Goal: Check status: Check status

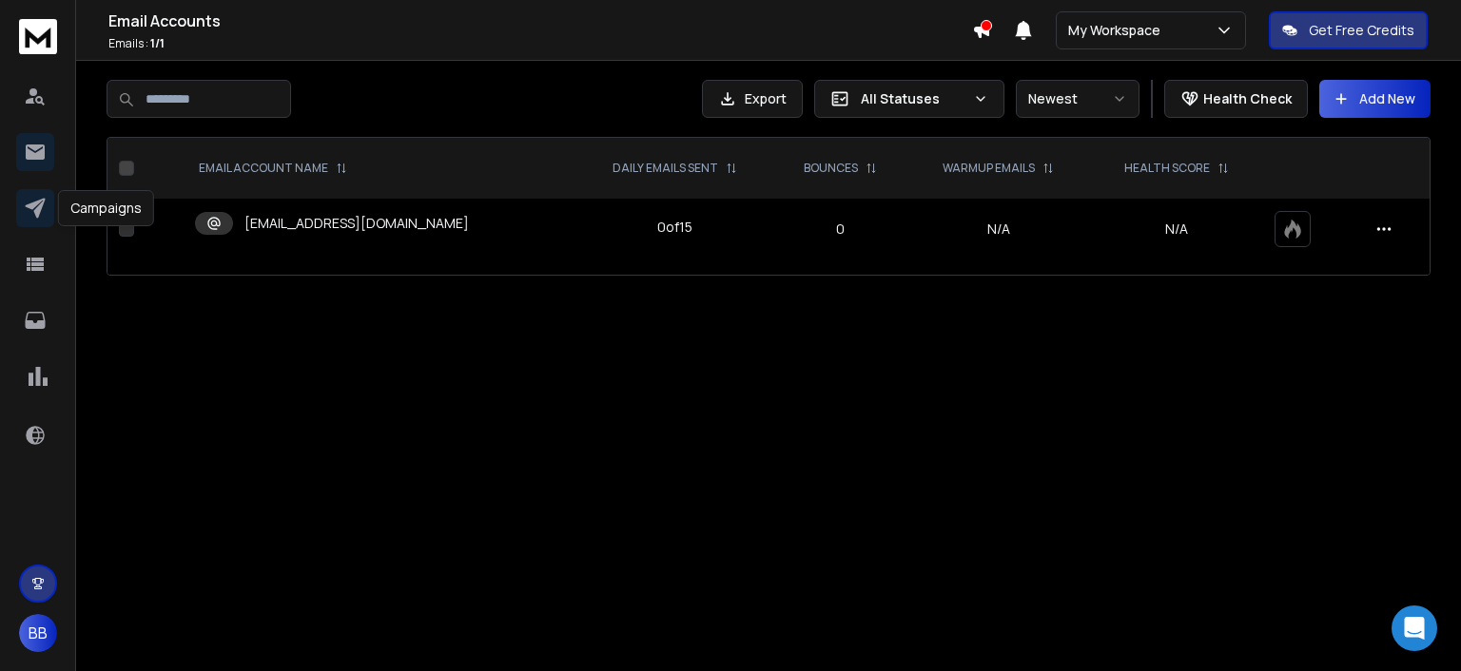
click at [43, 210] on icon at bounding box center [35, 208] width 23 height 23
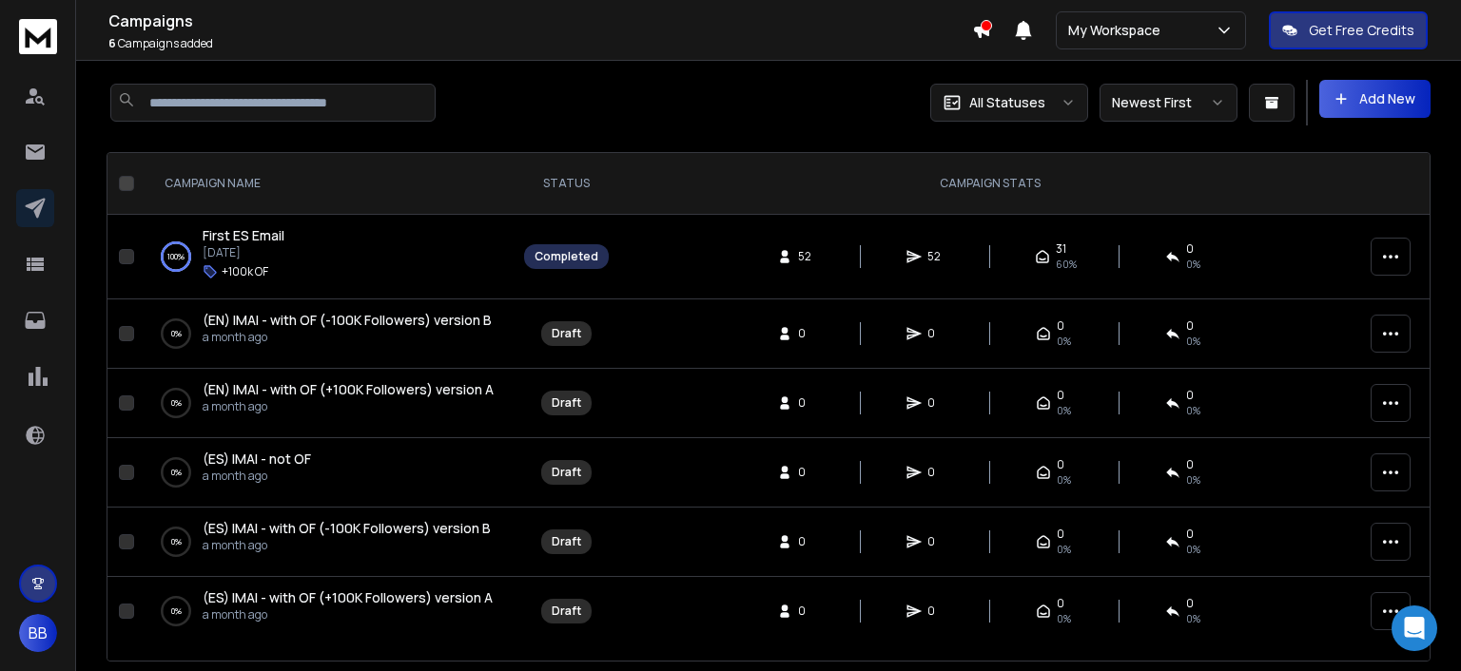
click at [257, 234] on span "First ES Email" at bounding box center [244, 235] width 82 height 18
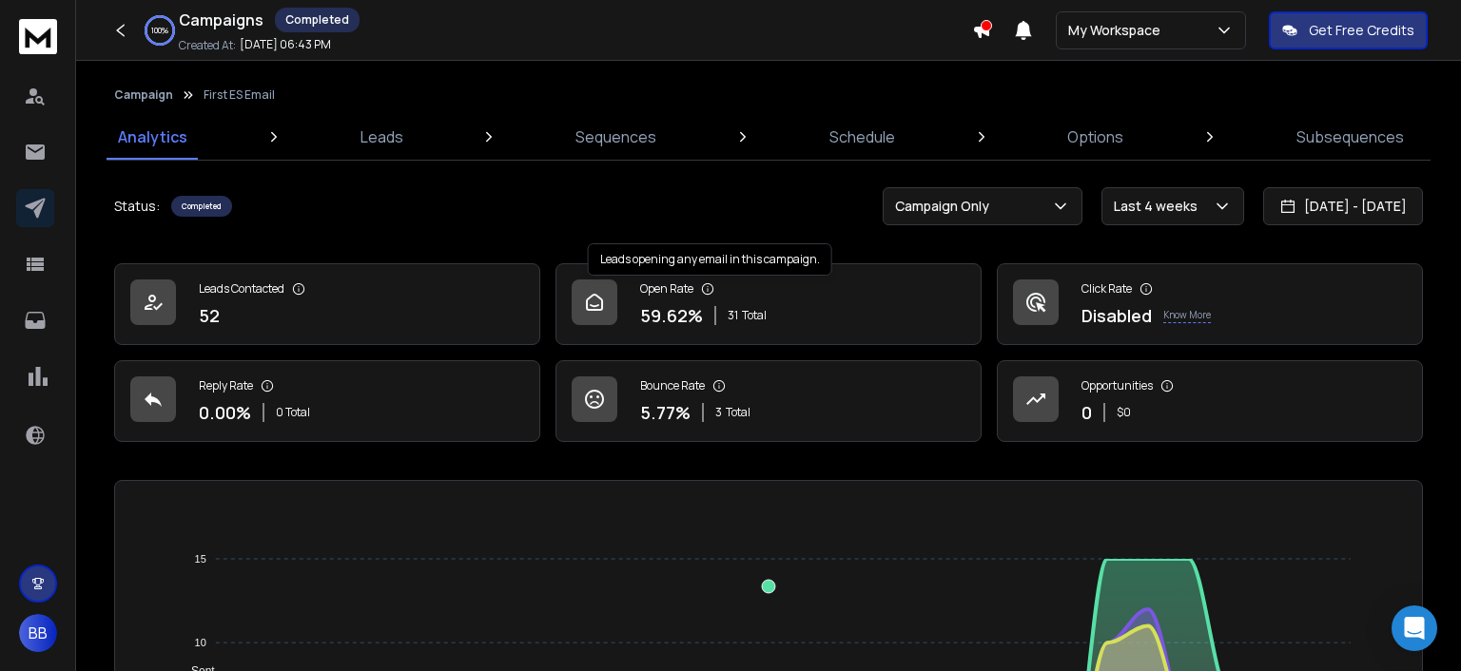
click at [707, 286] on icon at bounding box center [707, 288] width 13 height 13
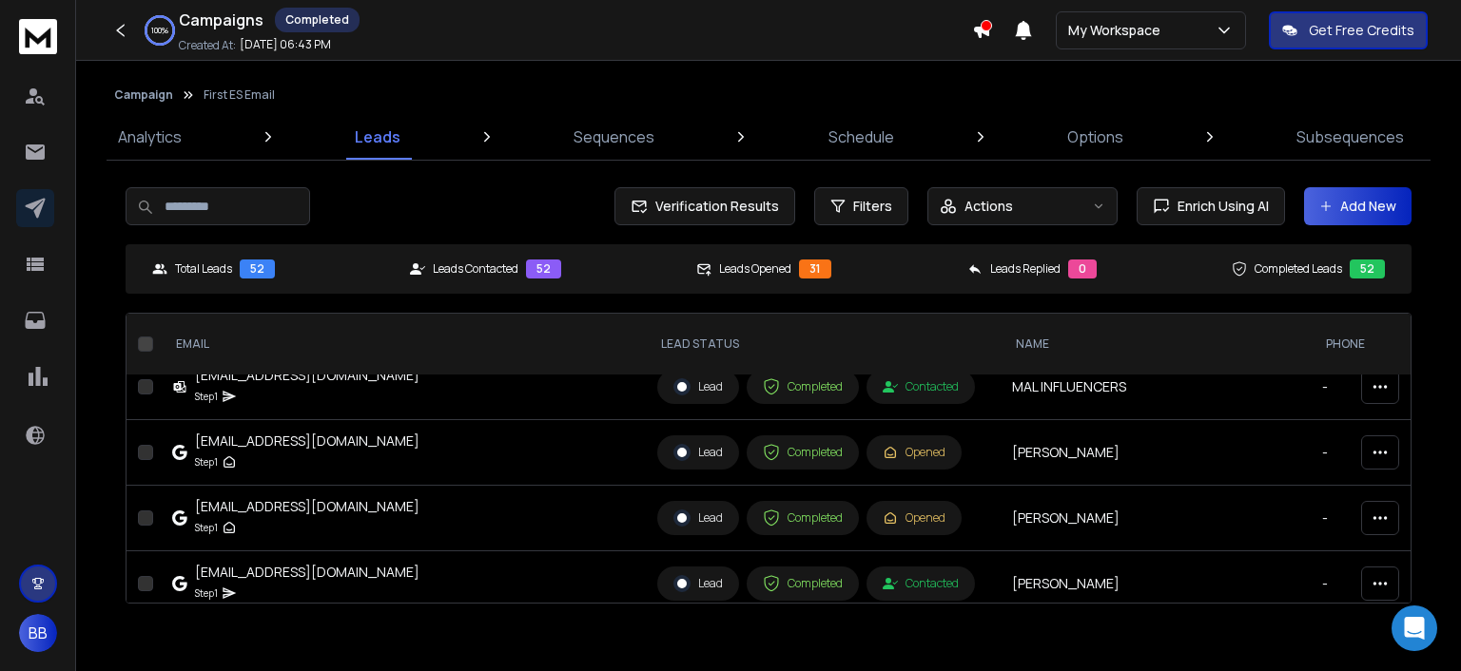
scroll to position [1479, 0]
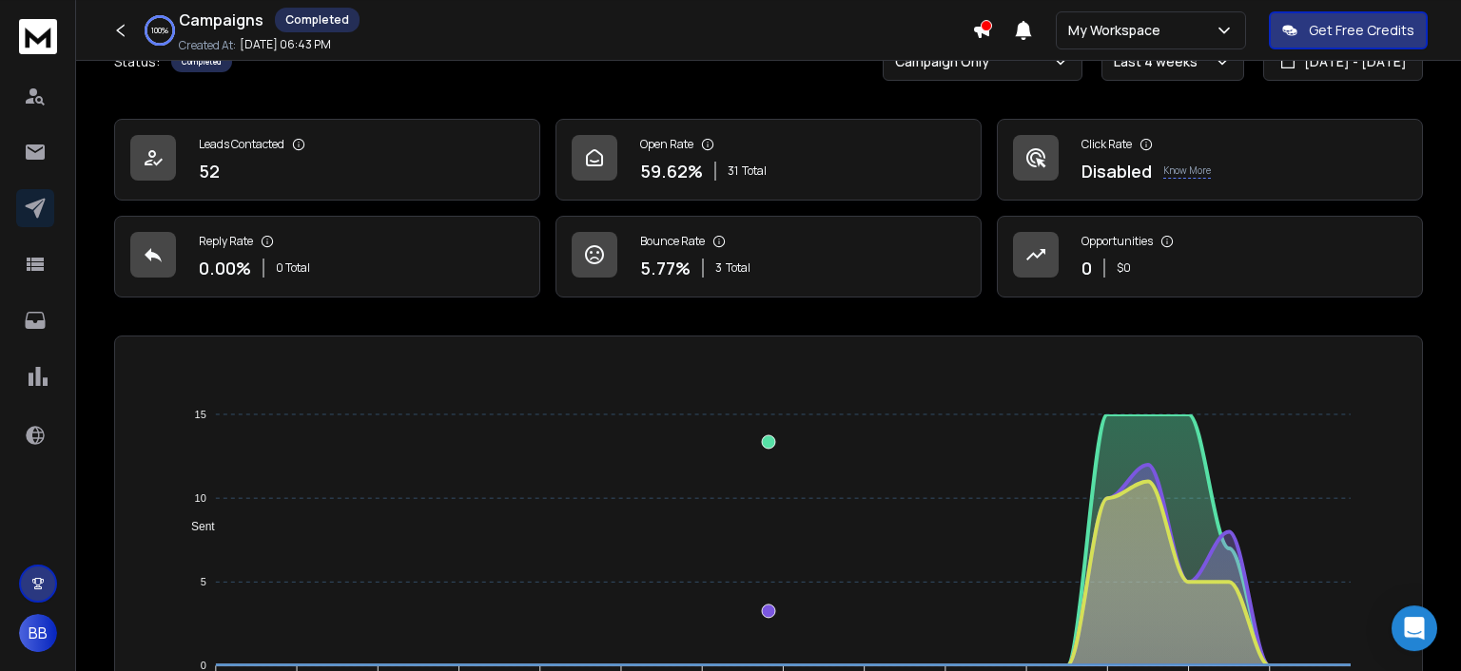
scroll to position [300, 0]
